Goal: Task Accomplishment & Management: Manage account settings

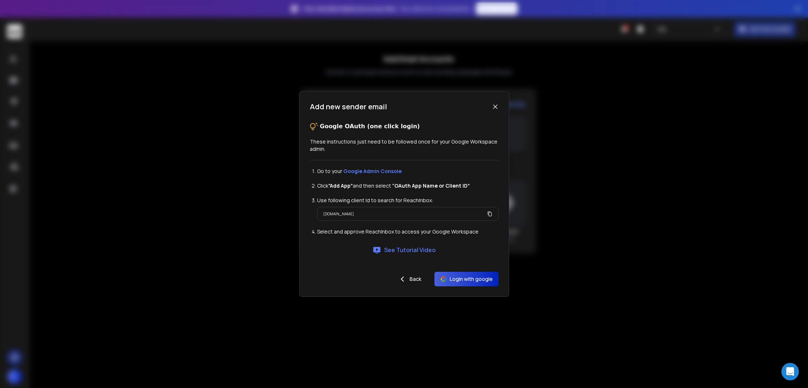
click at [489, 213] on icon at bounding box center [490, 214] width 4 height 5
click at [495, 105] on icon at bounding box center [495, 107] width 7 height 7
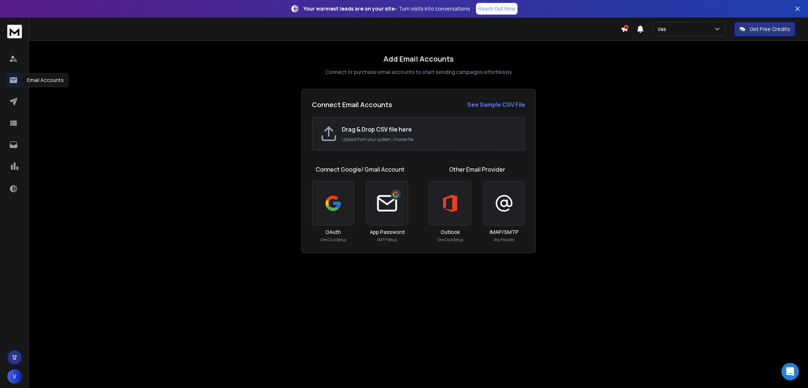
click at [15, 78] on icon at bounding box center [13, 80] width 7 height 6
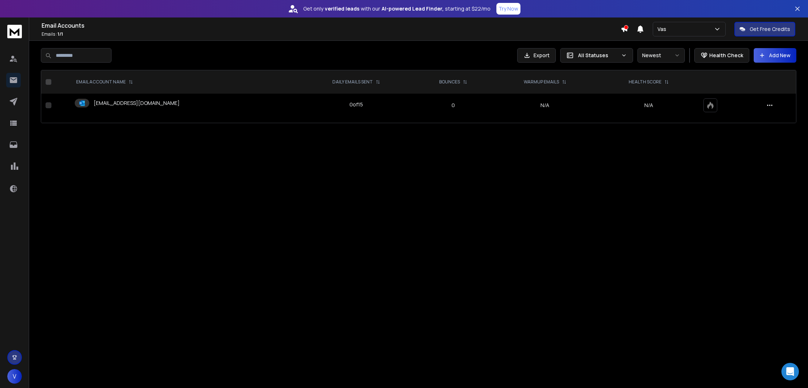
click at [772, 59] on button "Add New" at bounding box center [775, 55] width 43 height 15
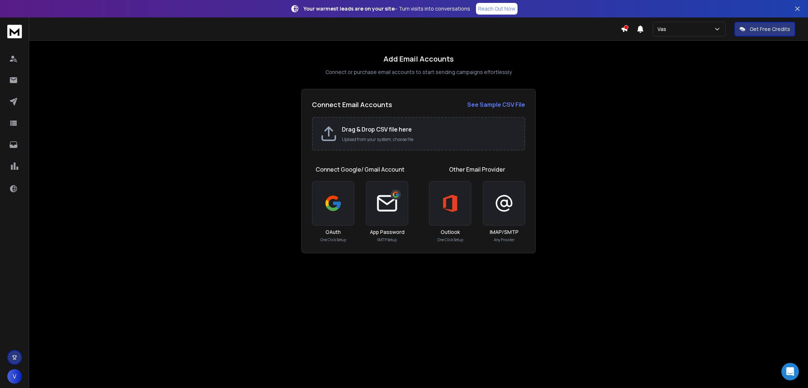
click at [335, 209] on icon at bounding box center [332, 208] width 12 height 6
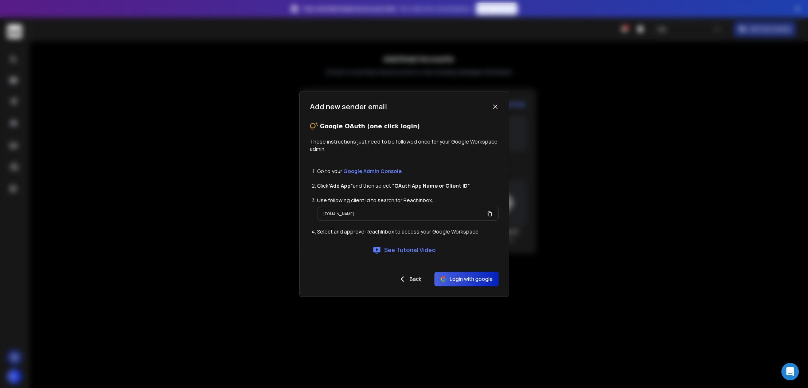
click at [460, 279] on button "Login with google" at bounding box center [467, 279] width 64 height 15
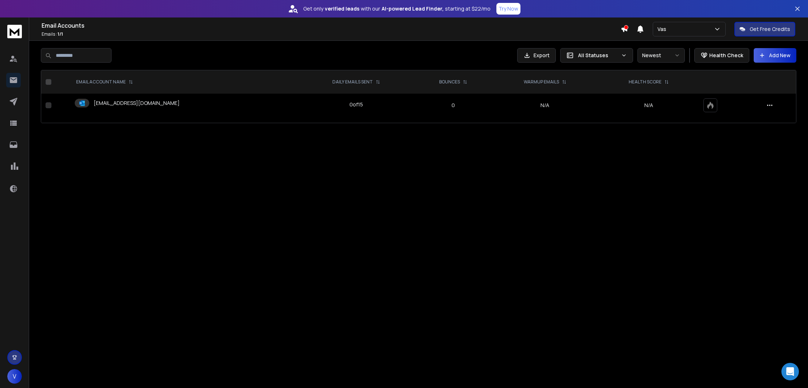
click at [774, 56] on button "Add New" at bounding box center [775, 55] width 43 height 15
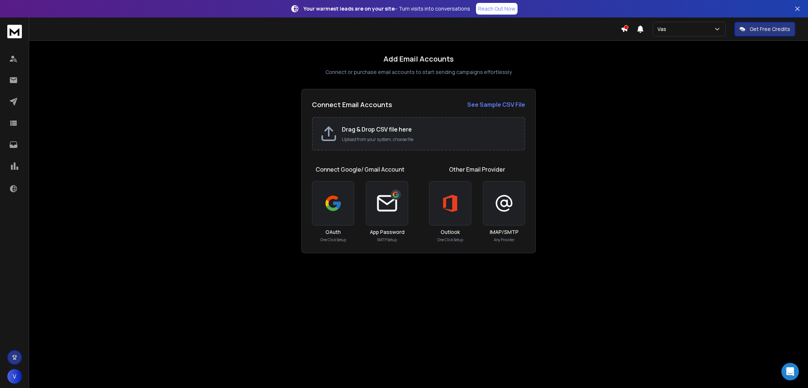
click at [342, 211] on icon at bounding box center [333, 203] width 18 height 22
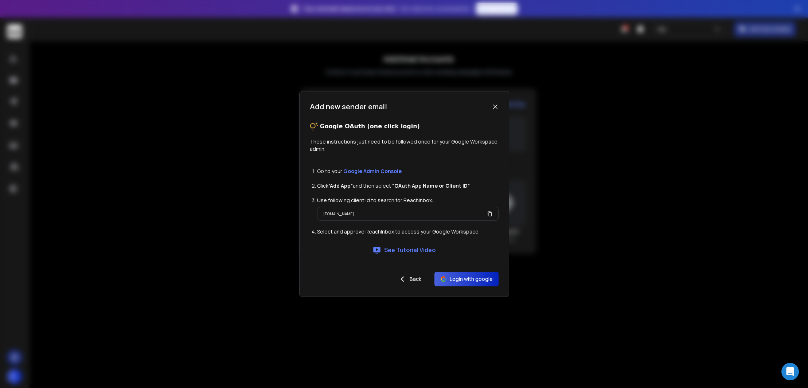
click at [470, 276] on button "Login with google" at bounding box center [467, 279] width 64 height 15
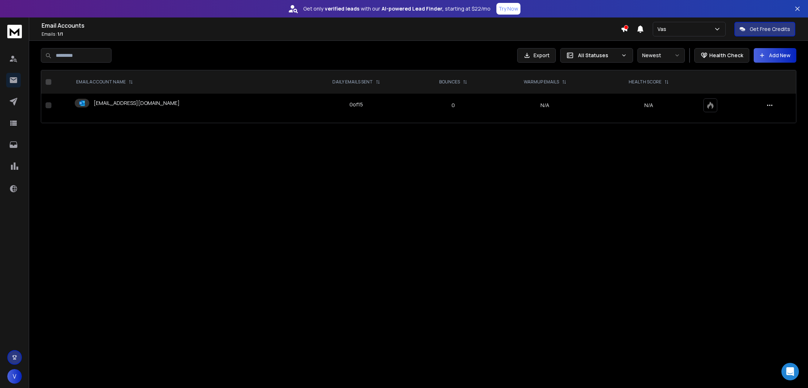
click at [777, 54] on button "Add New" at bounding box center [775, 55] width 43 height 15
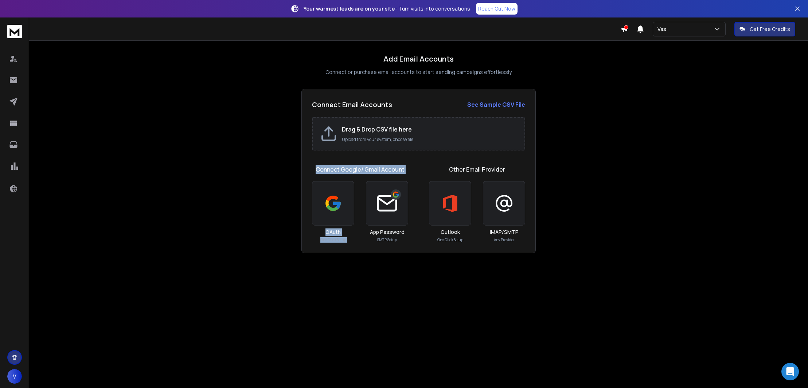
drag, startPoint x: 392, startPoint y: 197, endPoint x: 385, endPoint y: 151, distance: 46.9
click at [385, 151] on div "Connect Email Accounts See Sample CSV File Drag & Drop CSV file here Upload fro…" at bounding box center [418, 171] width 213 height 143
click at [343, 192] on div at bounding box center [333, 203] width 42 height 44
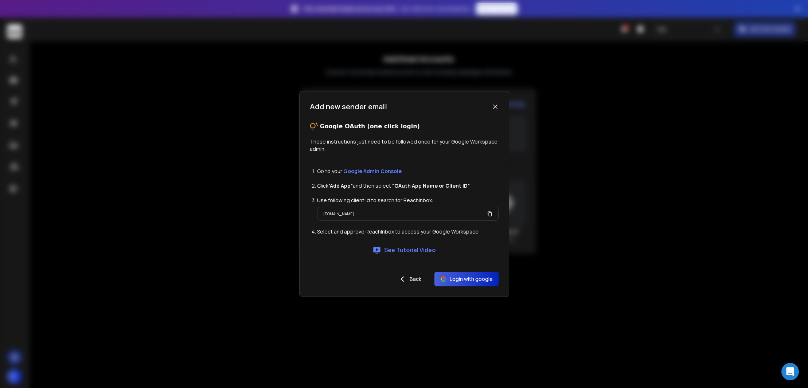
click at [456, 276] on button "Login with google" at bounding box center [467, 279] width 64 height 15
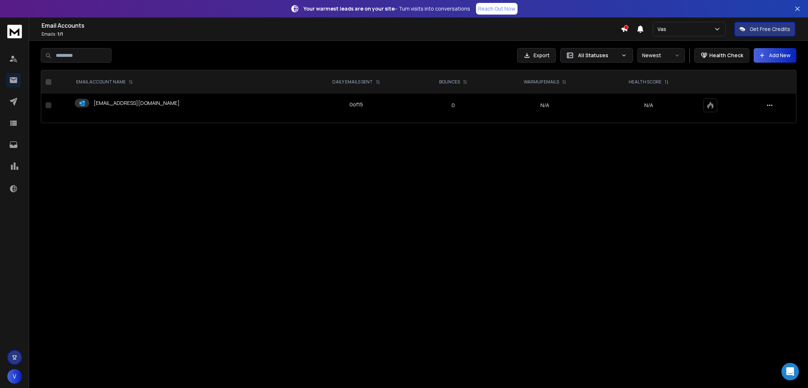
click at [775, 53] on button "Add New" at bounding box center [775, 55] width 43 height 15
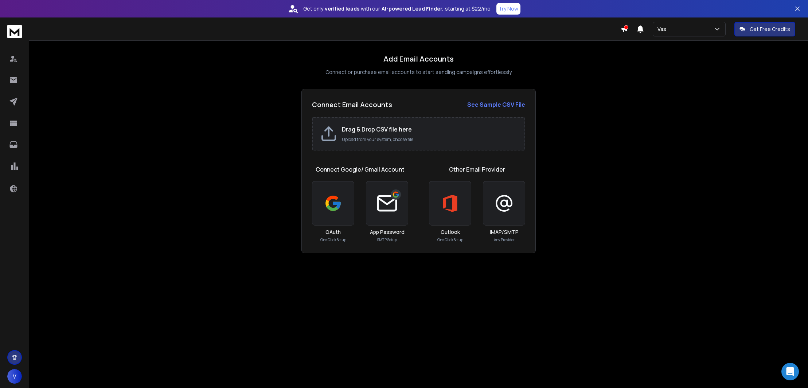
click at [345, 196] on div at bounding box center [333, 203] width 42 height 44
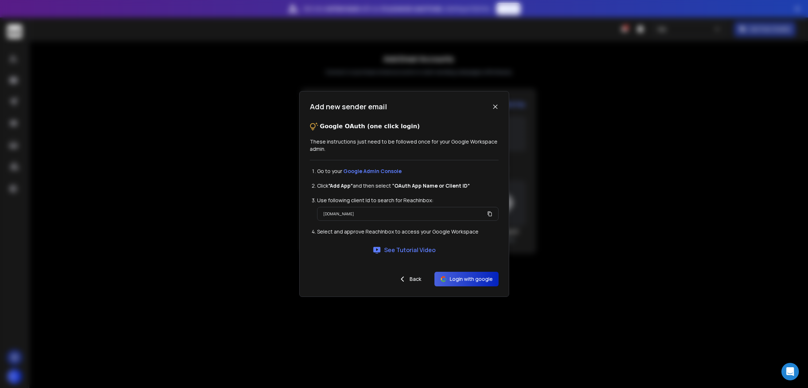
click at [478, 285] on button "Login with google" at bounding box center [467, 279] width 64 height 15
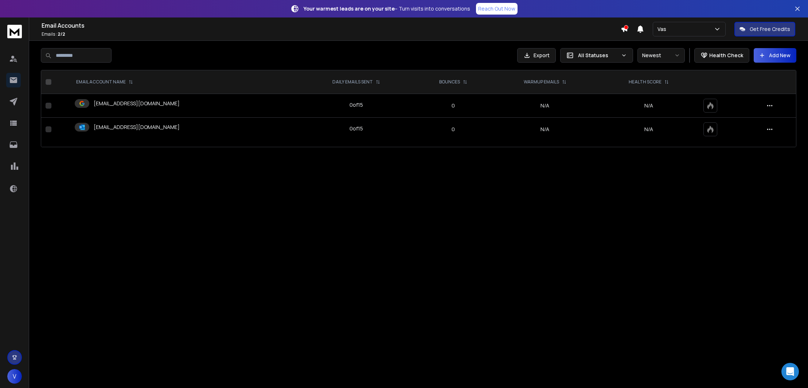
click at [774, 55] on button "Add New" at bounding box center [775, 55] width 43 height 15
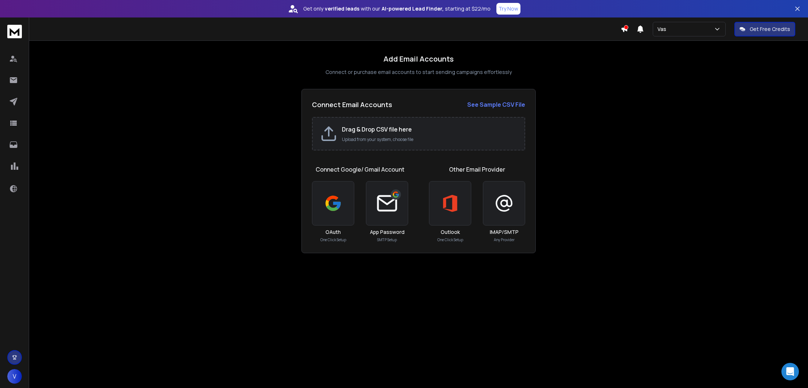
click at [338, 207] on icon at bounding box center [337, 205] width 8 height 7
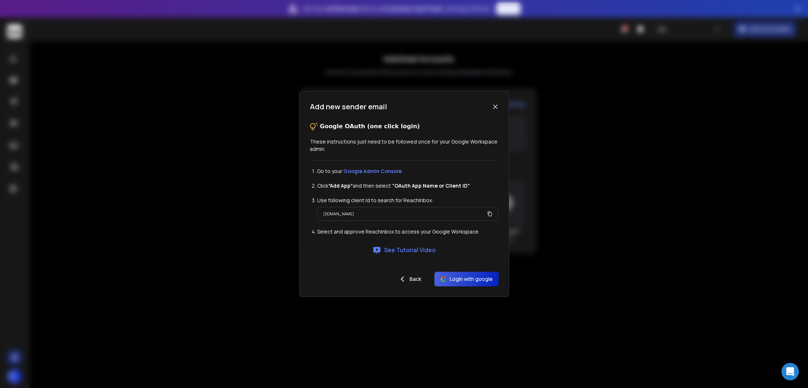
click at [454, 281] on button "Login with google" at bounding box center [467, 279] width 64 height 15
